Goal: Task Accomplishment & Management: Manage account settings

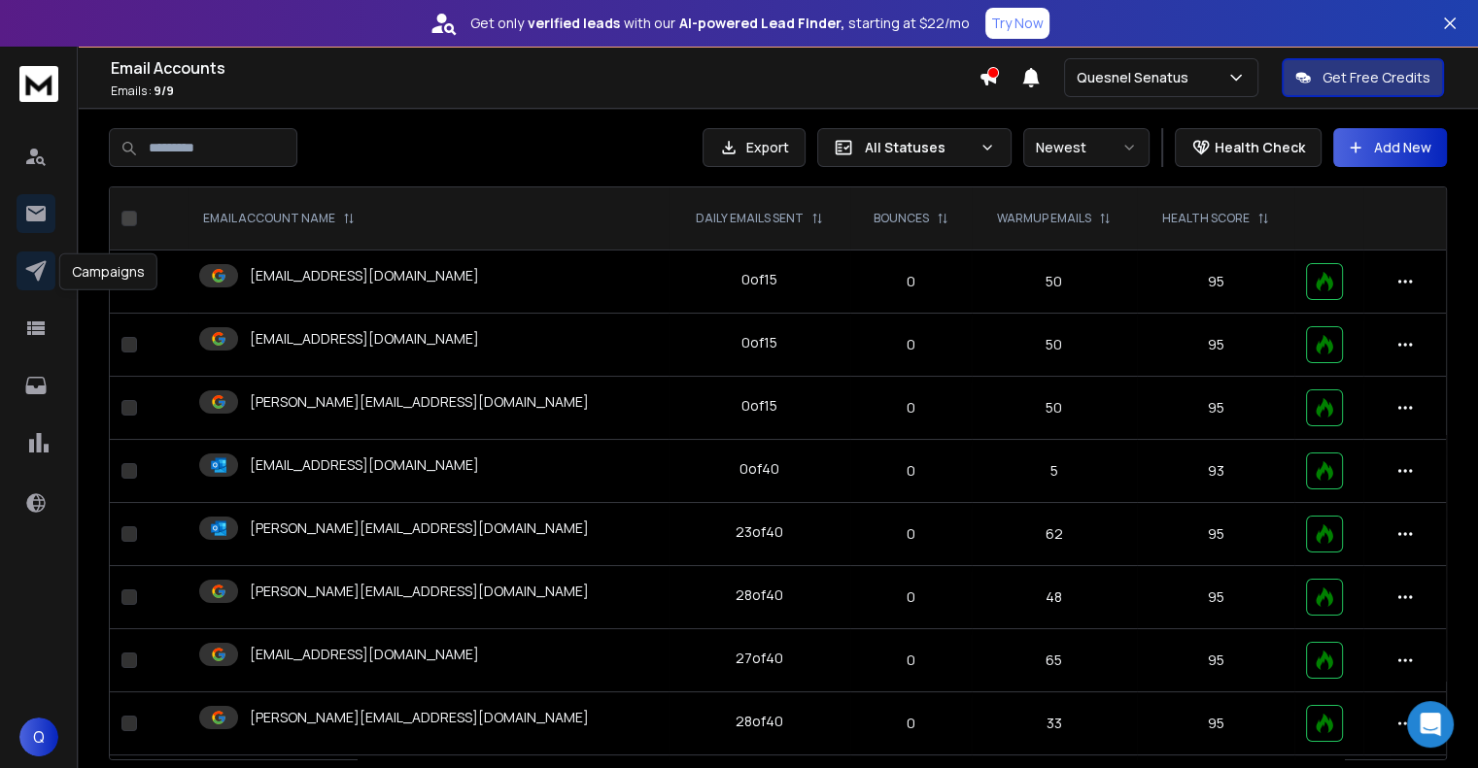
click at [20, 277] on link at bounding box center [36, 271] width 39 height 39
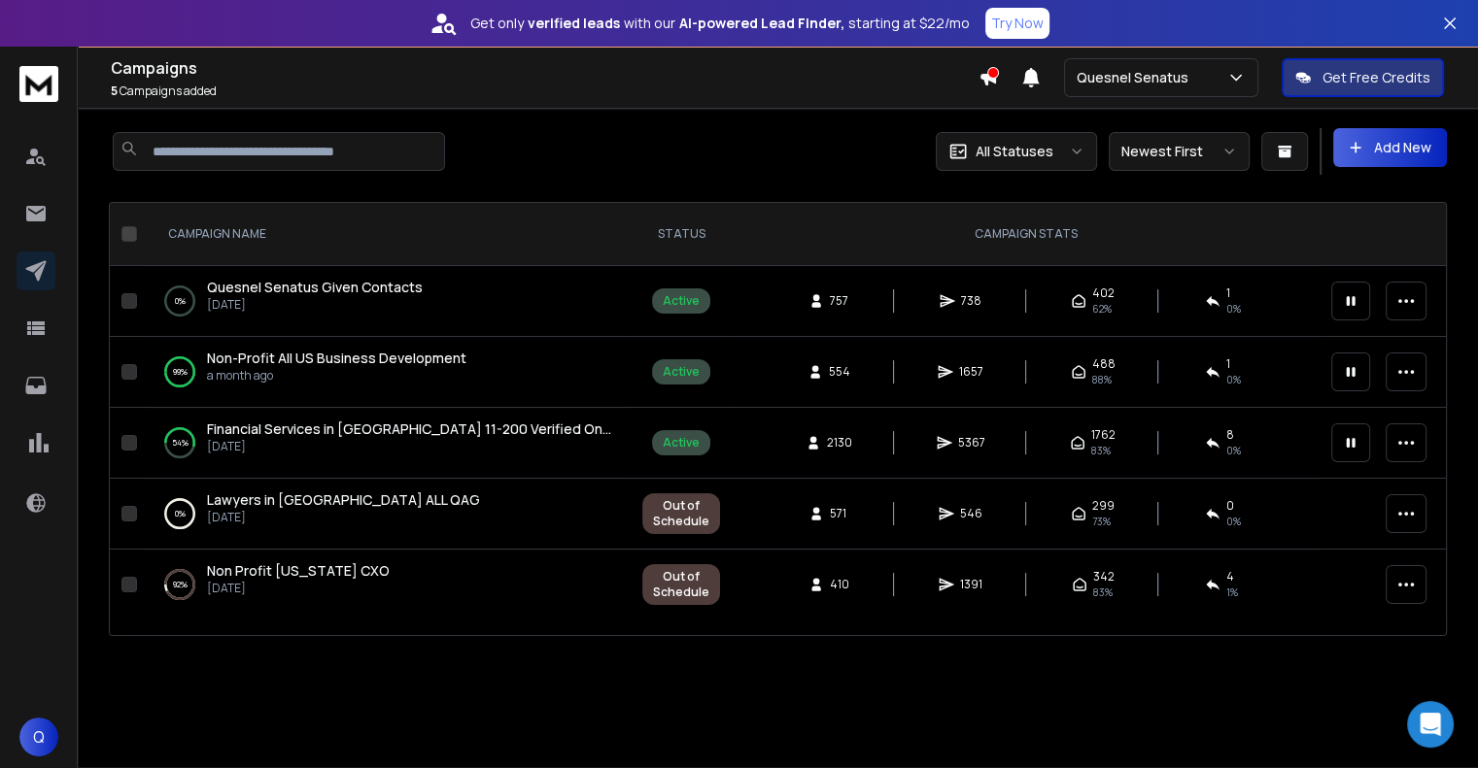
click at [295, 287] on span "Quesnel Senatus Given Contacts" at bounding box center [315, 287] width 216 height 18
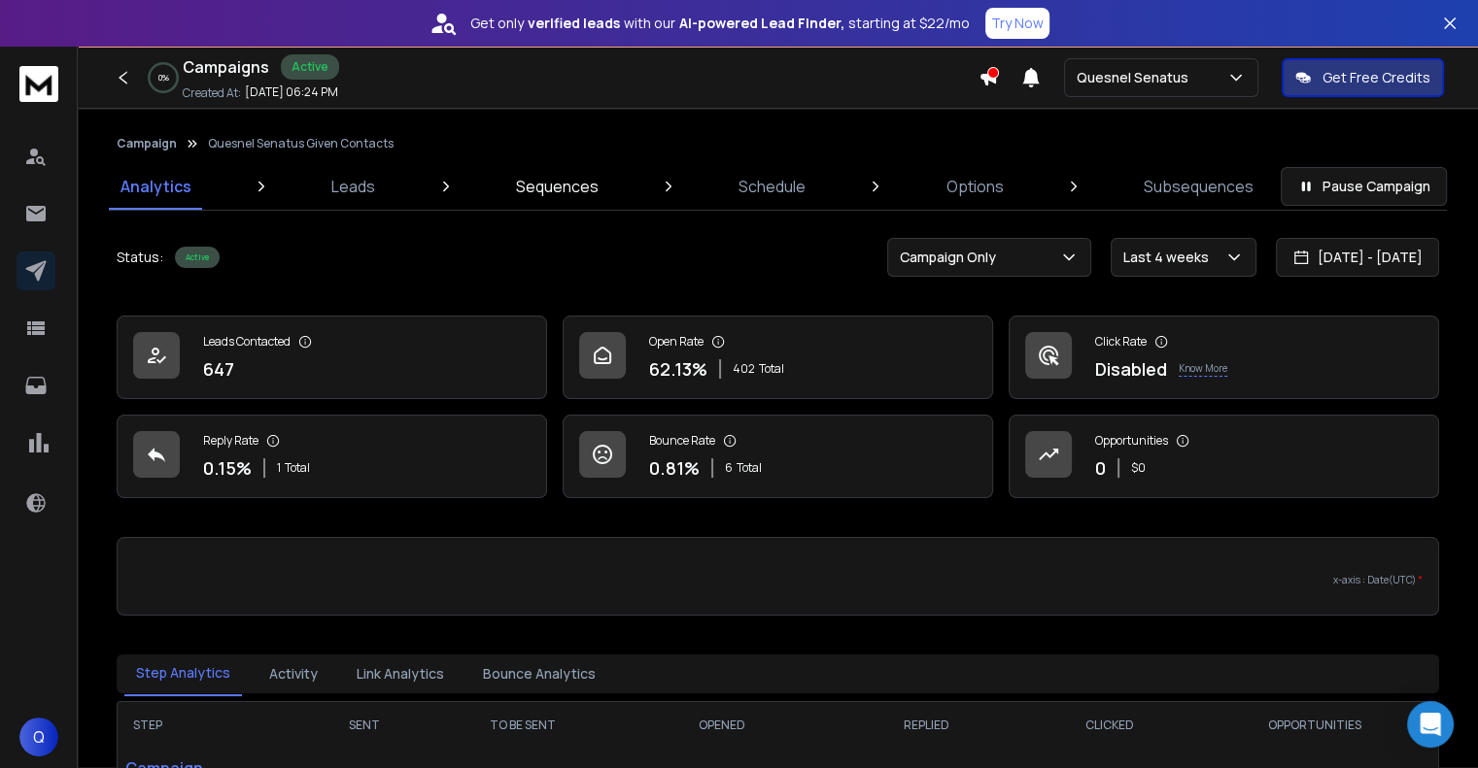
click at [586, 163] on link "Sequences" at bounding box center [557, 186] width 106 height 47
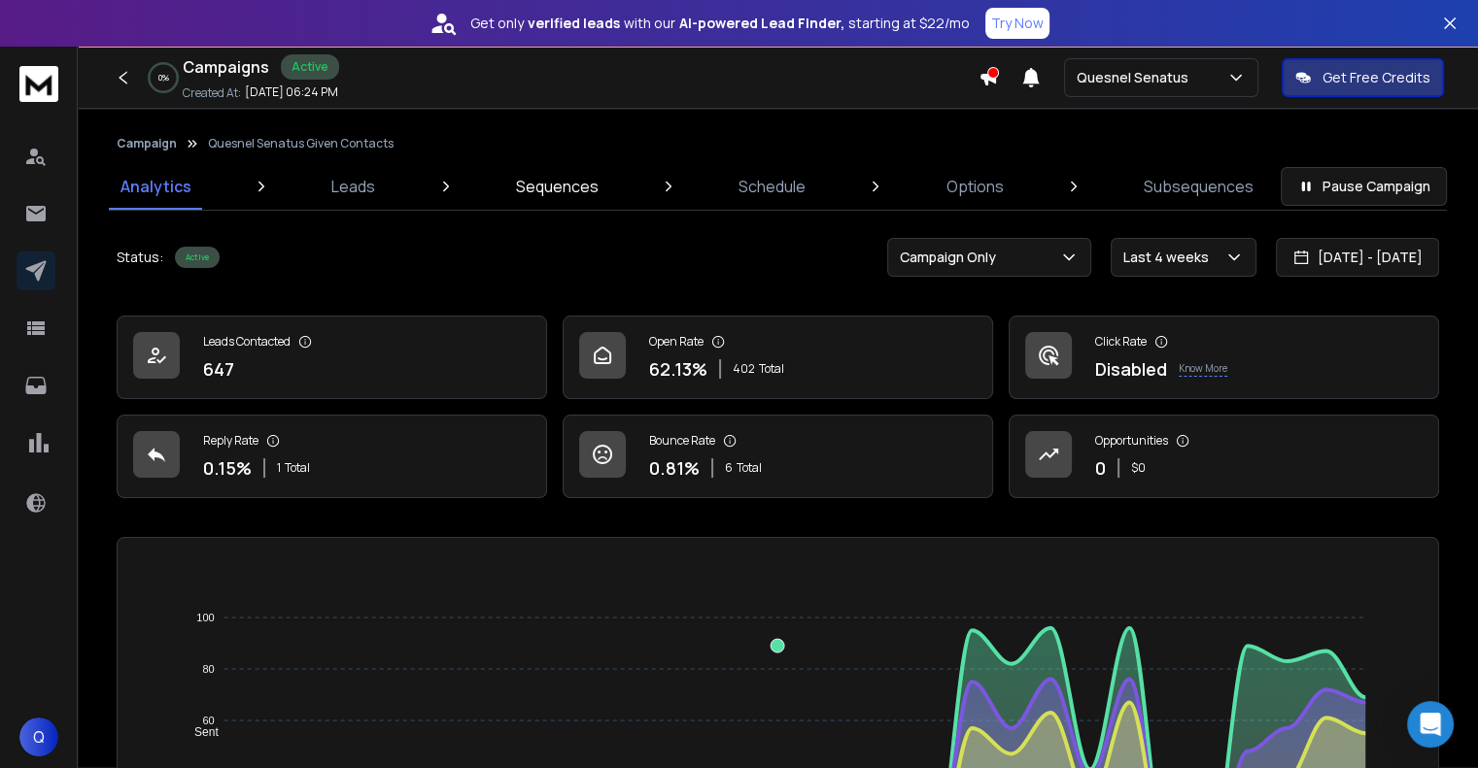
click at [563, 194] on p "Sequences" at bounding box center [557, 186] width 83 height 23
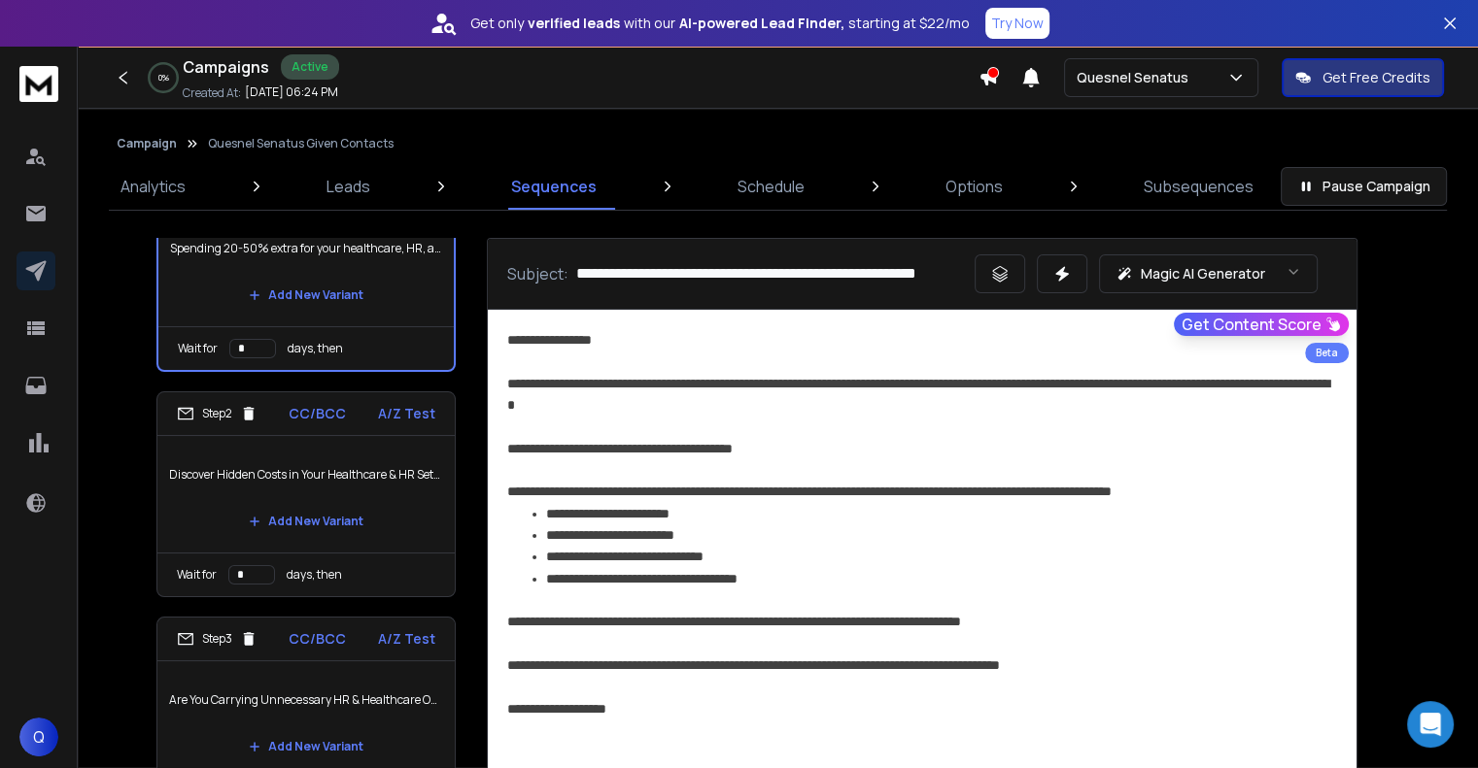
scroll to position [92, 0]
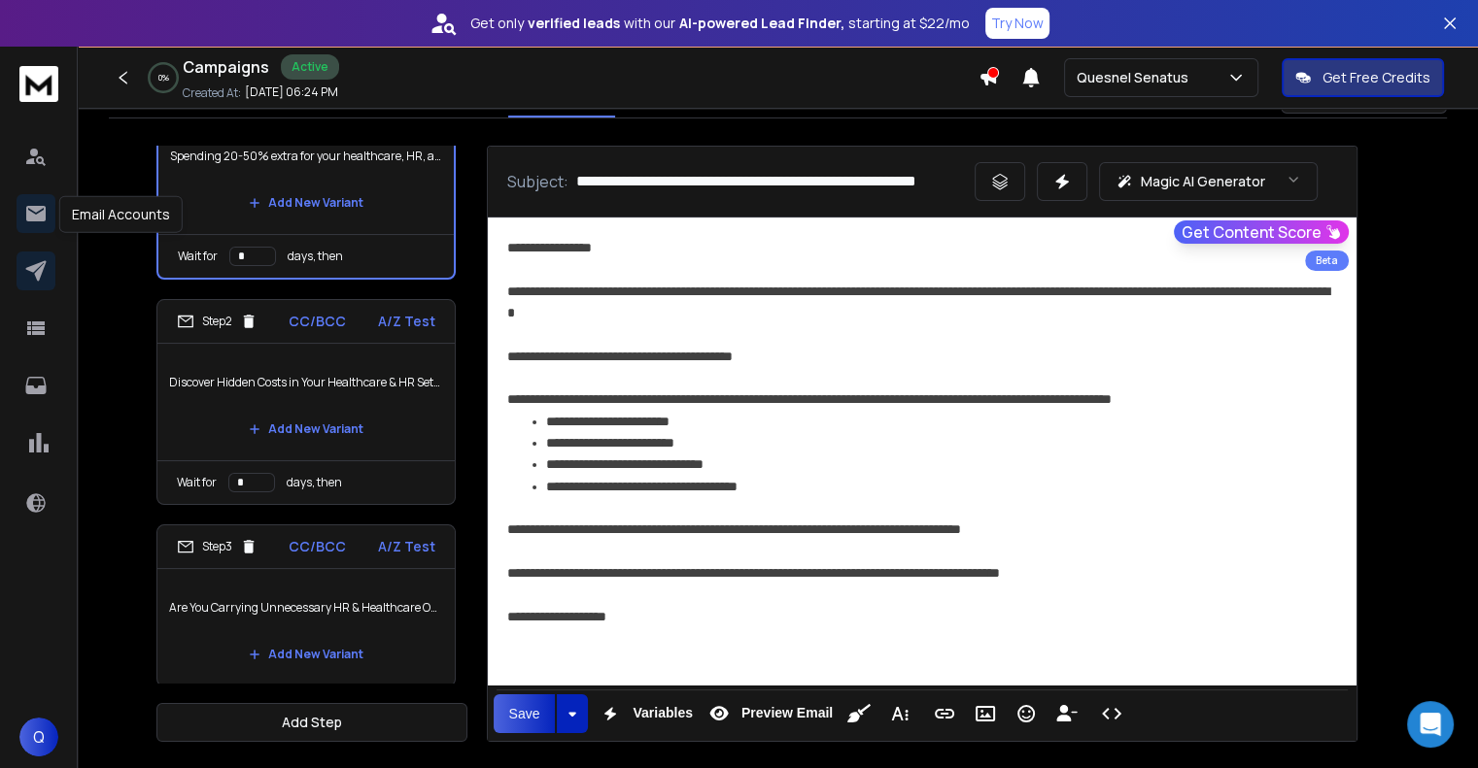
click at [32, 212] on icon at bounding box center [35, 213] width 23 height 23
